Goal: Task Accomplishment & Management: Manage account settings

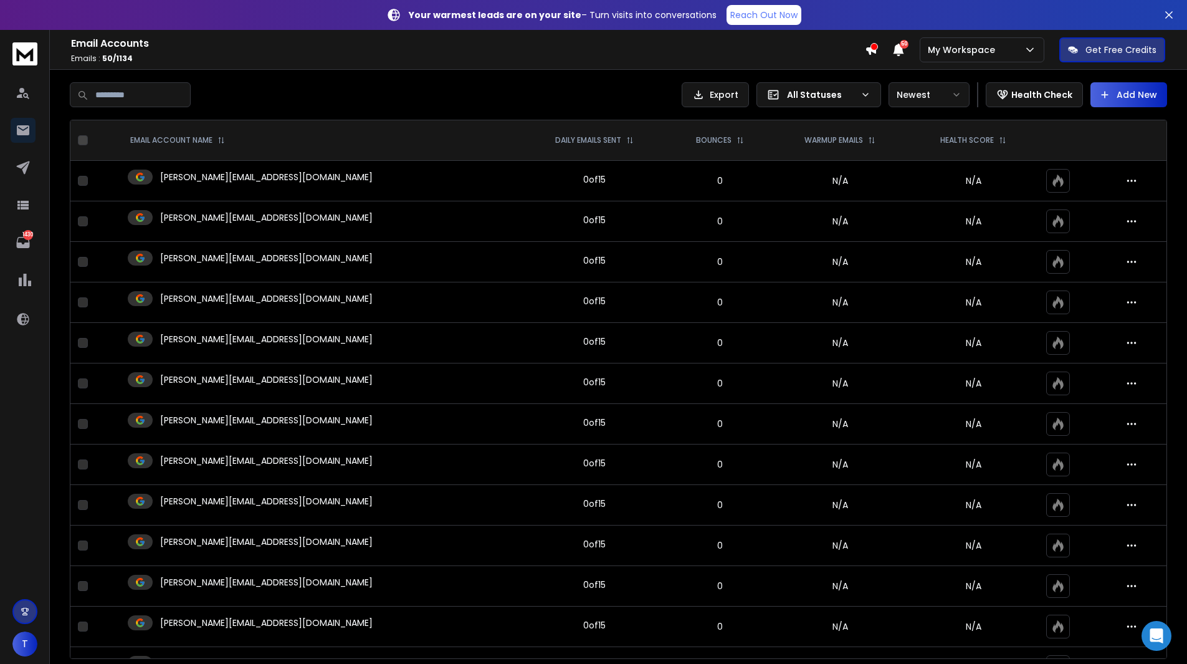
click at [1139, 98] on button "Add New" at bounding box center [1129, 94] width 77 height 25
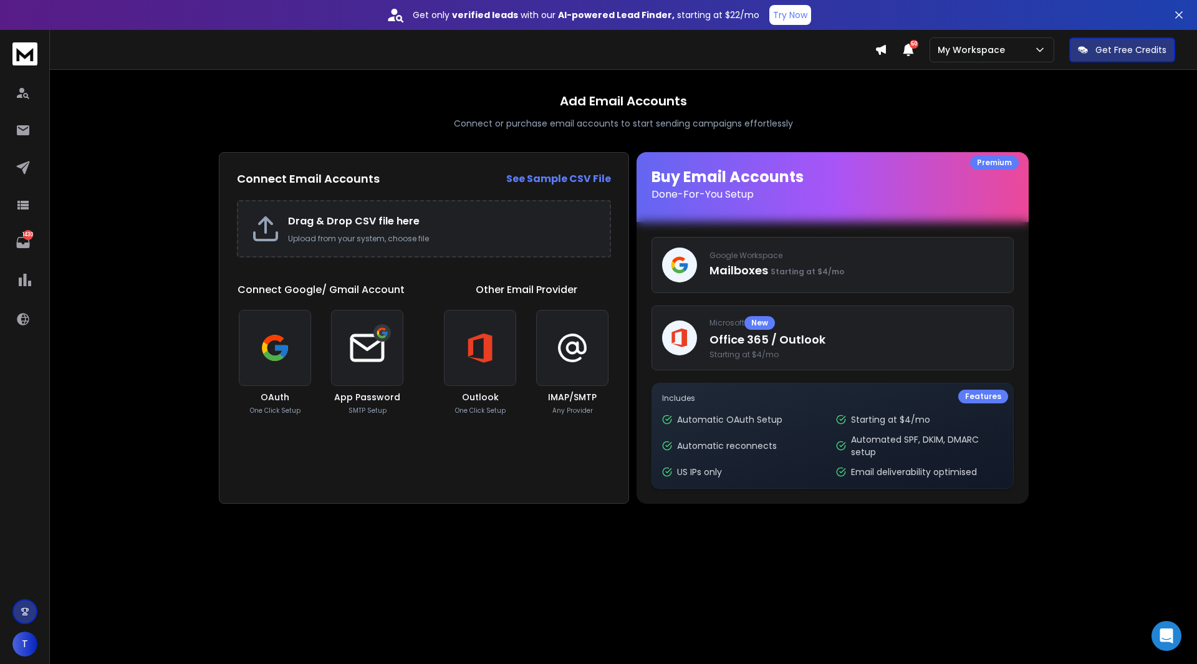
click at [274, 362] on icon at bounding box center [274, 347] width 31 height 37
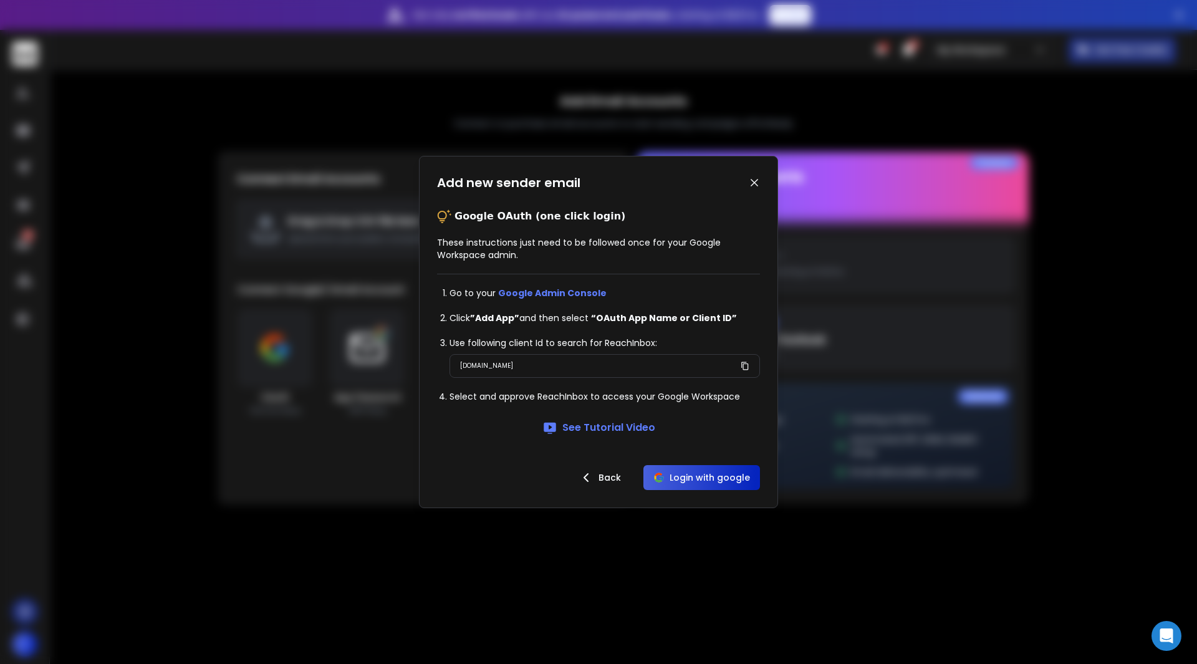
click at [702, 472] on button "Login with google" at bounding box center [701, 477] width 117 height 25
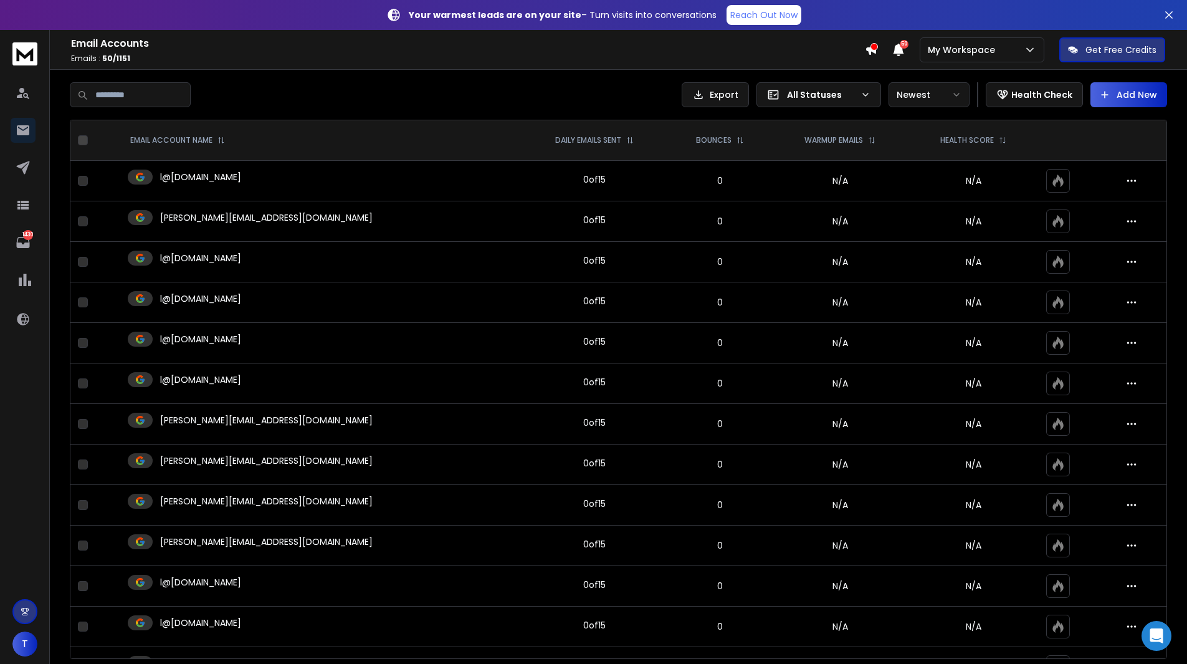
click at [1110, 92] on icon at bounding box center [1105, 94] width 9 height 9
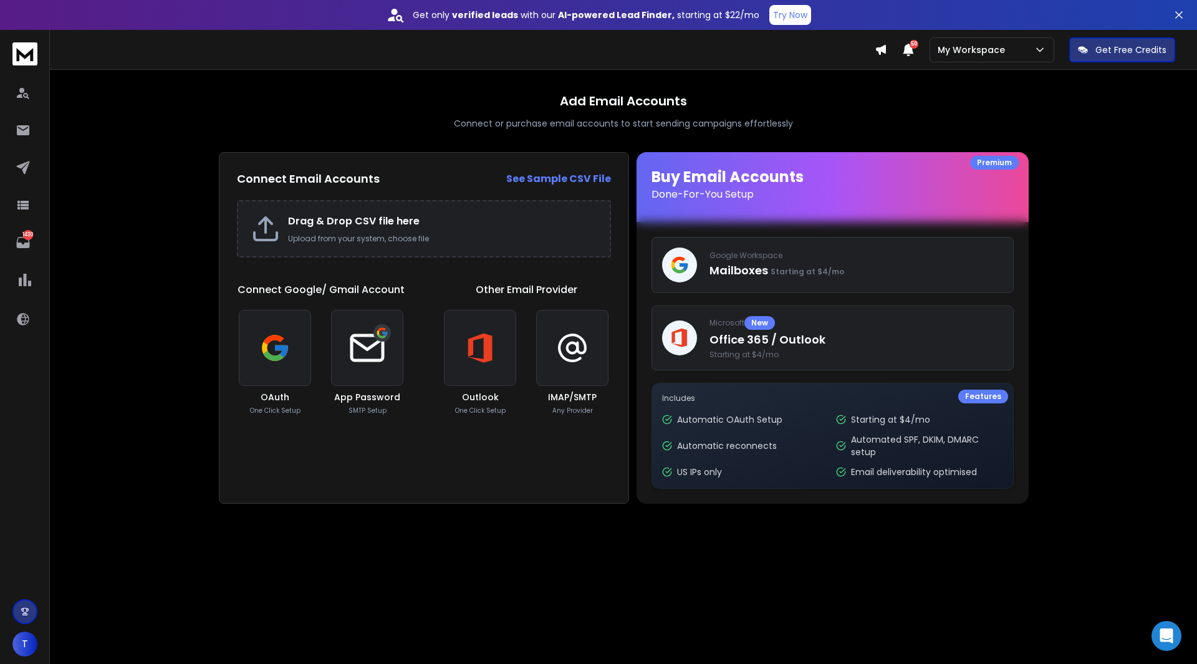
click at [269, 362] on icon at bounding box center [274, 347] width 31 height 37
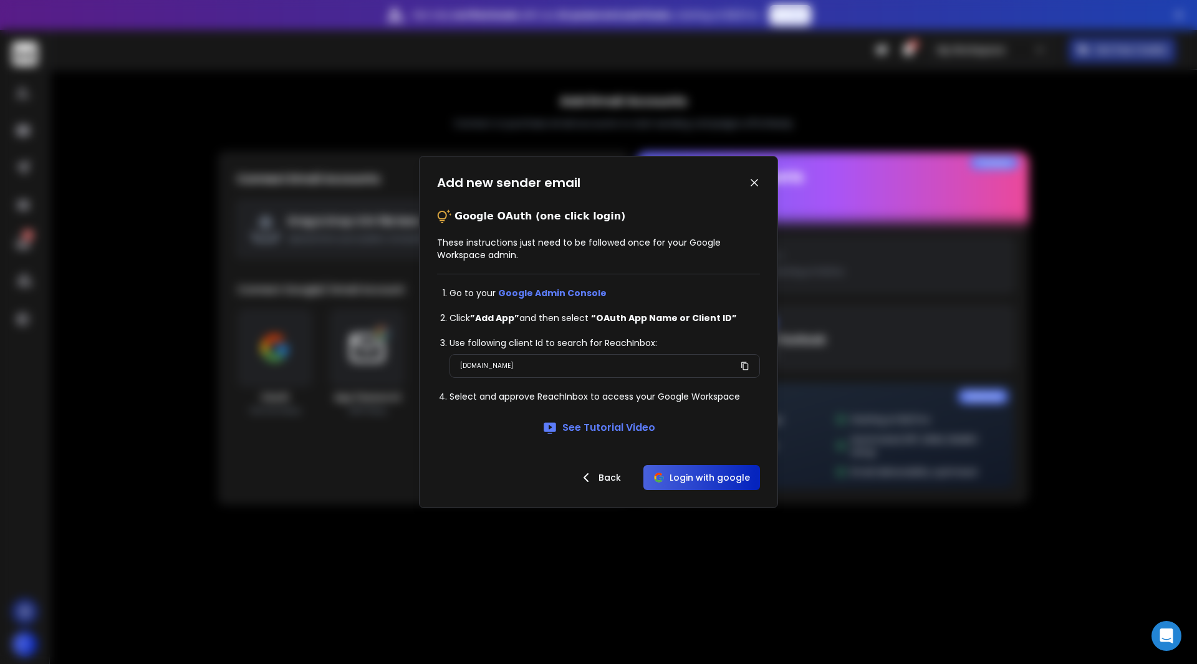
click at [705, 478] on button "Login with google" at bounding box center [701, 477] width 117 height 25
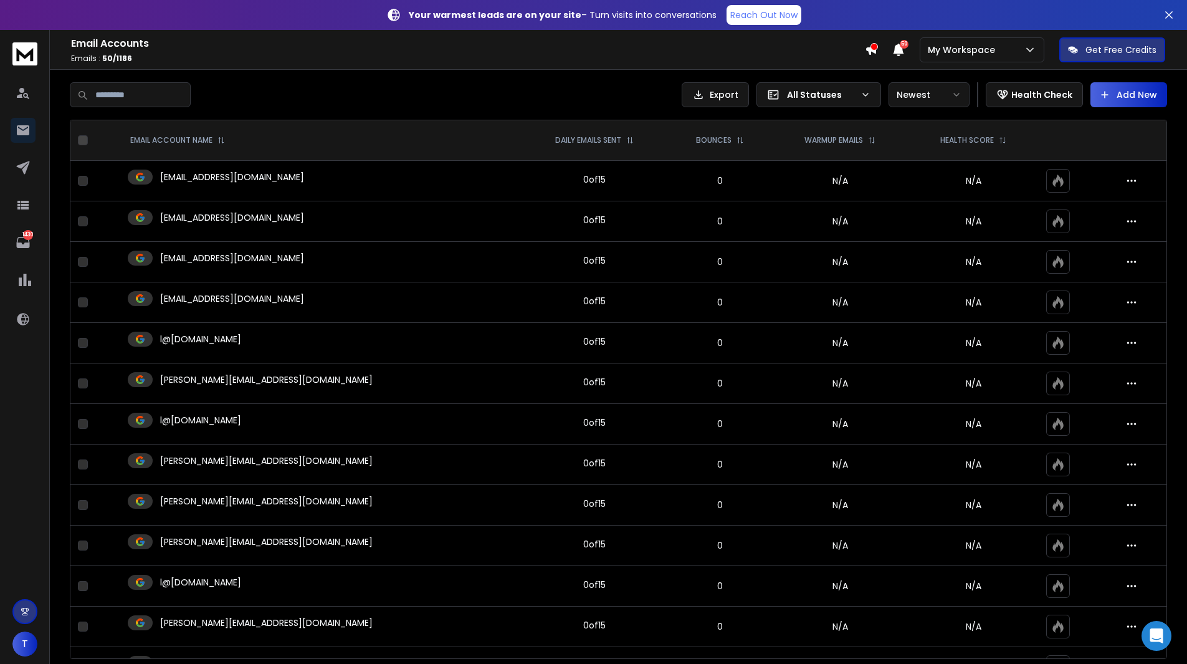
click at [1146, 92] on button "Add New" at bounding box center [1129, 94] width 77 height 25
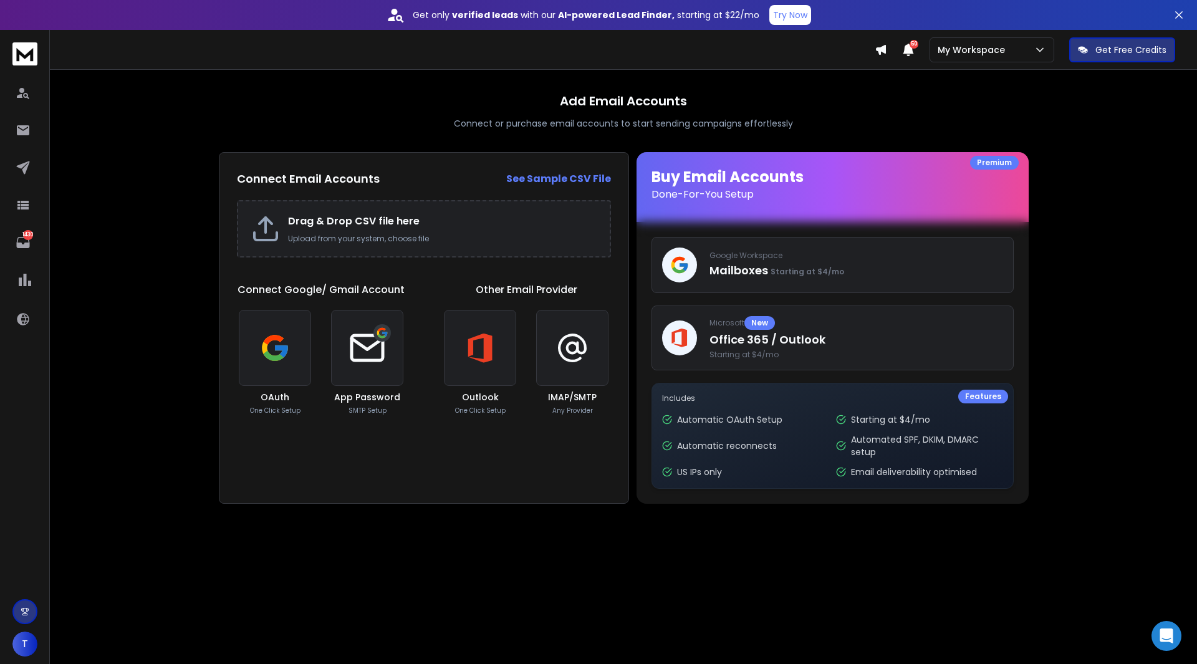
click at [277, 348] on icon at bounding box center [281, 351] width 13 height 12
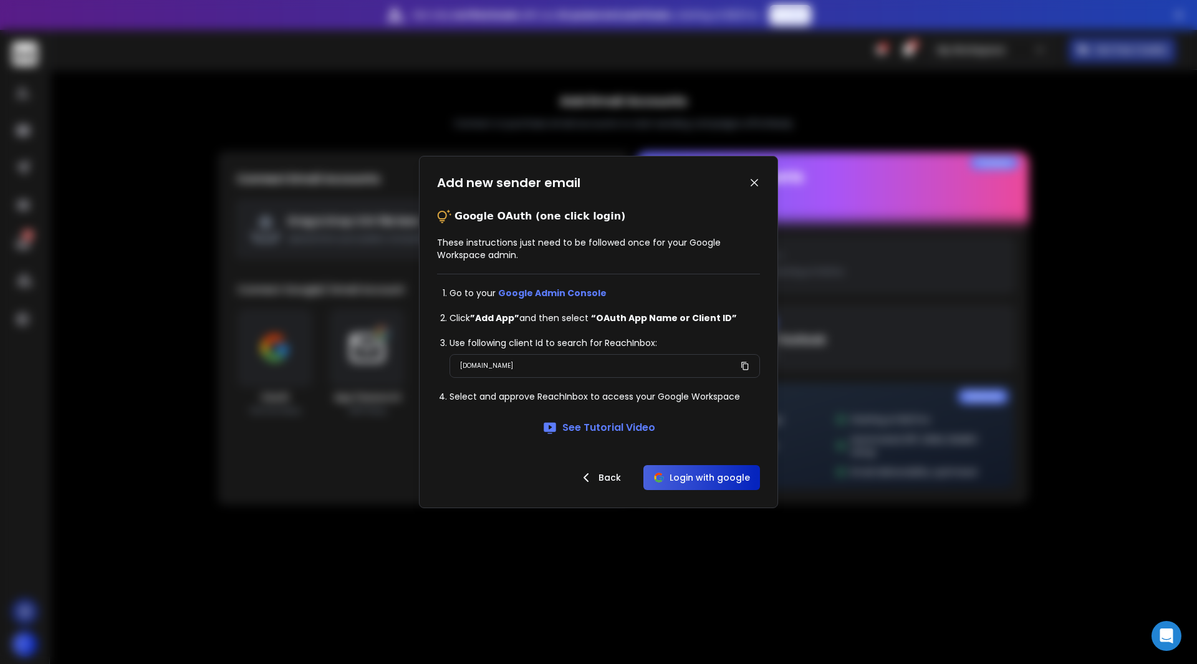
click at [731, 478] on button "Login with google" at bounding box center [701, 477] width 117 height 25
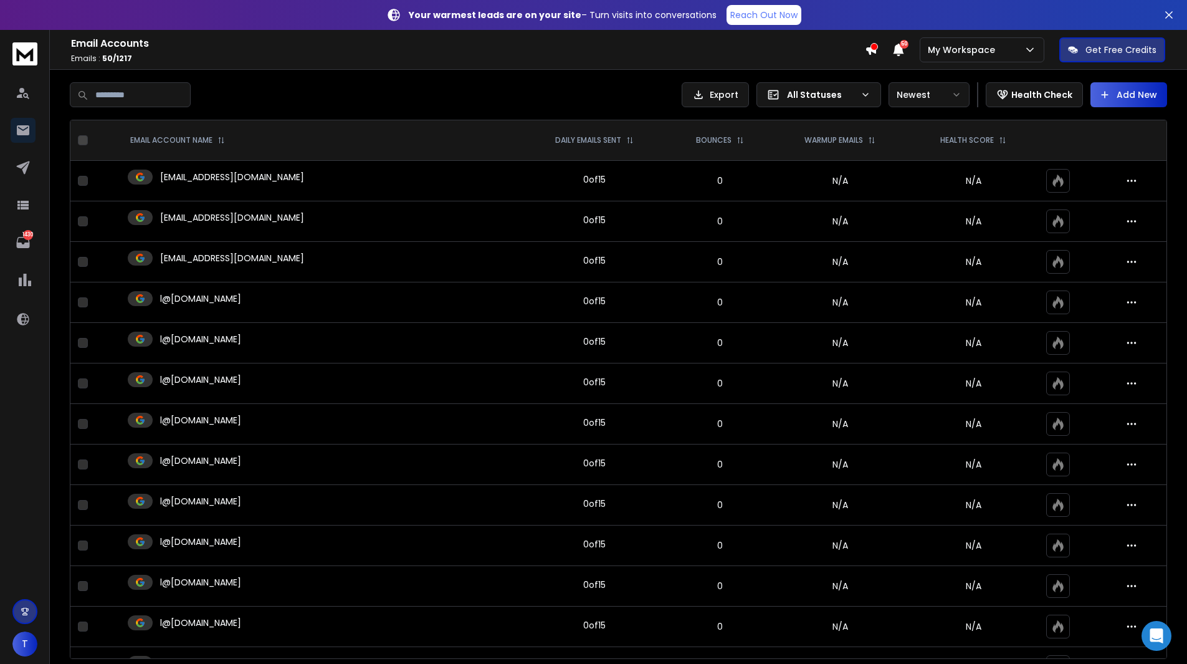
click at [1126, 91] on button "Add New" at bounding box center [1129, 94] width 77 height 25
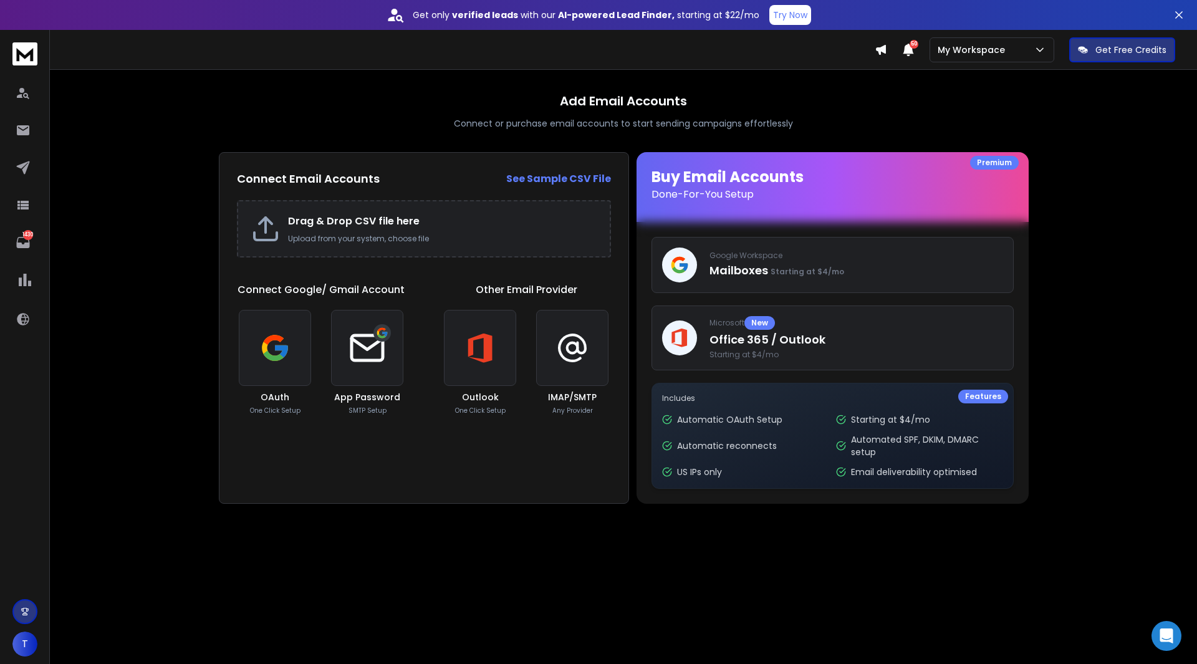
click at [275, 353] on icon at bounding box center [274, 347] width 31 height 37
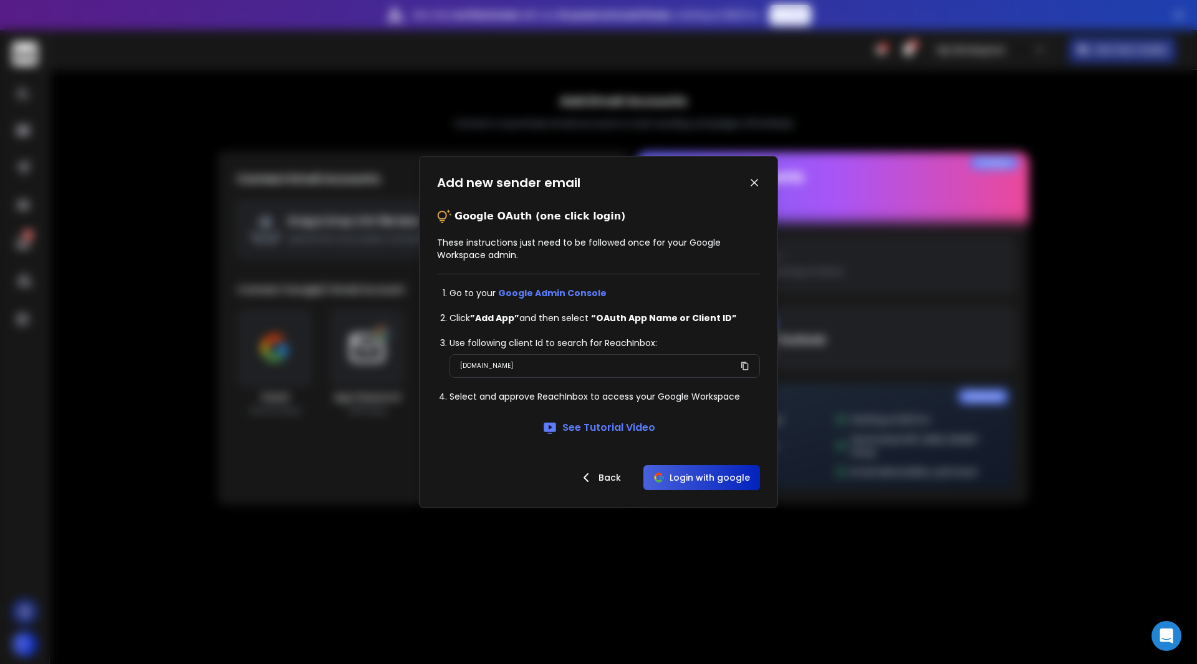
click at [688, 476] on button "Login with google" at bounding box center [701, 477] width 117 height 25
